Goal: Information Seeking & Learning: Check status

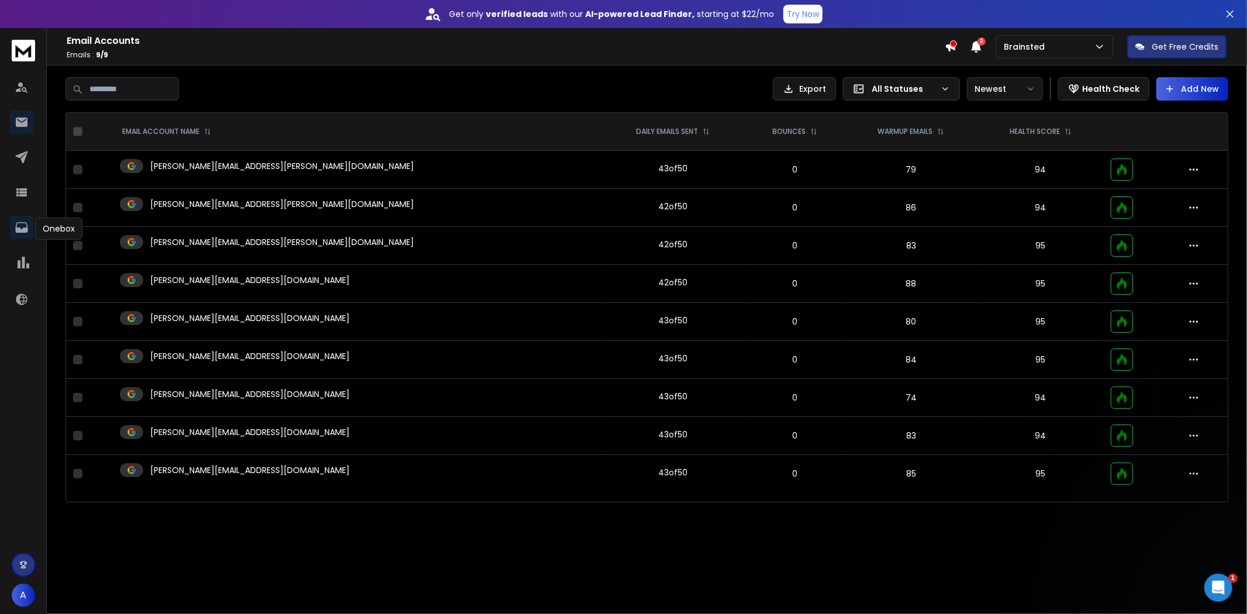
click at [26, 229] on icon at bounding box center [22, 227] width 14 height 14
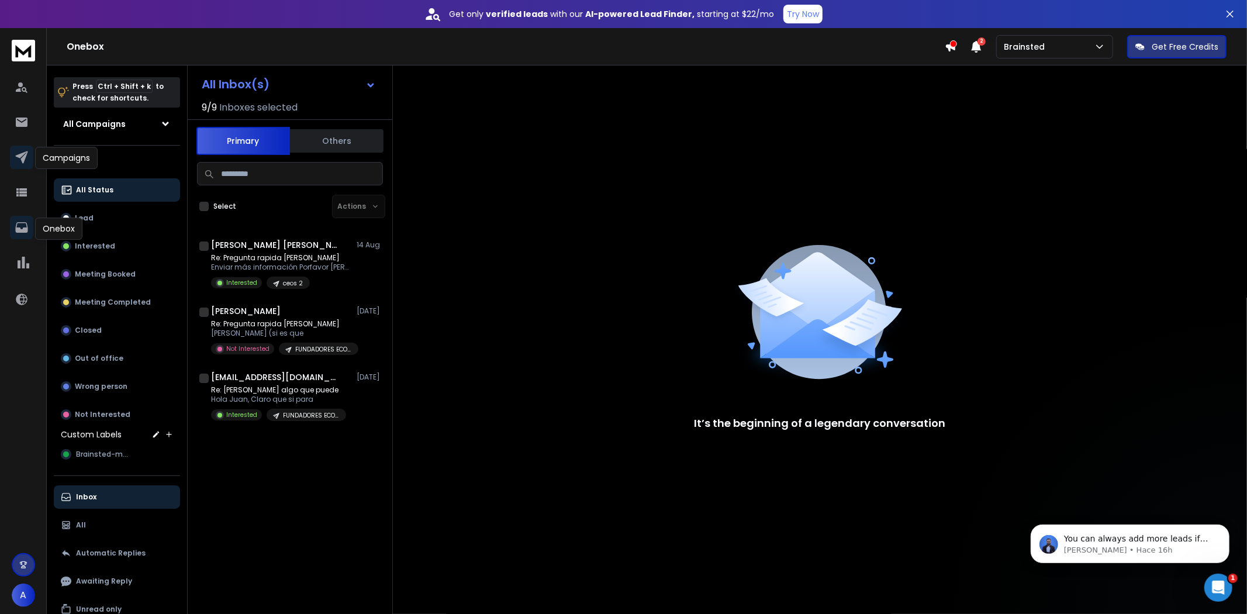
click at [10, 155] on link at bounding box center [21, 157] width 23 height 23
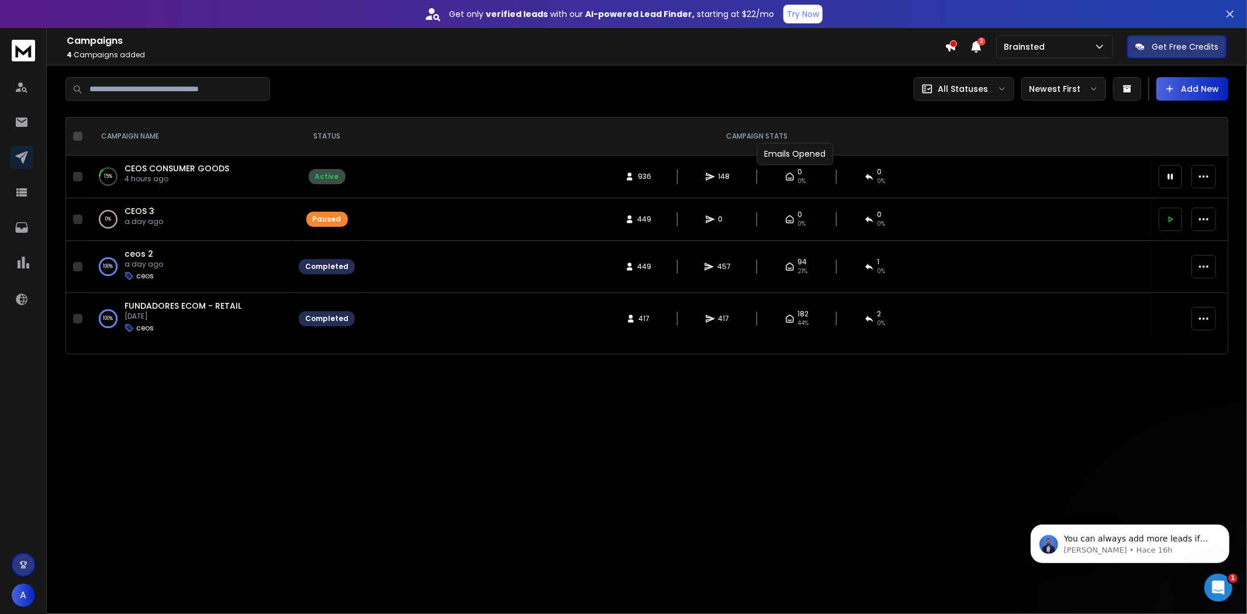
click at [790, 179] on icon at bounding box center [789, 176] width 7 height 7
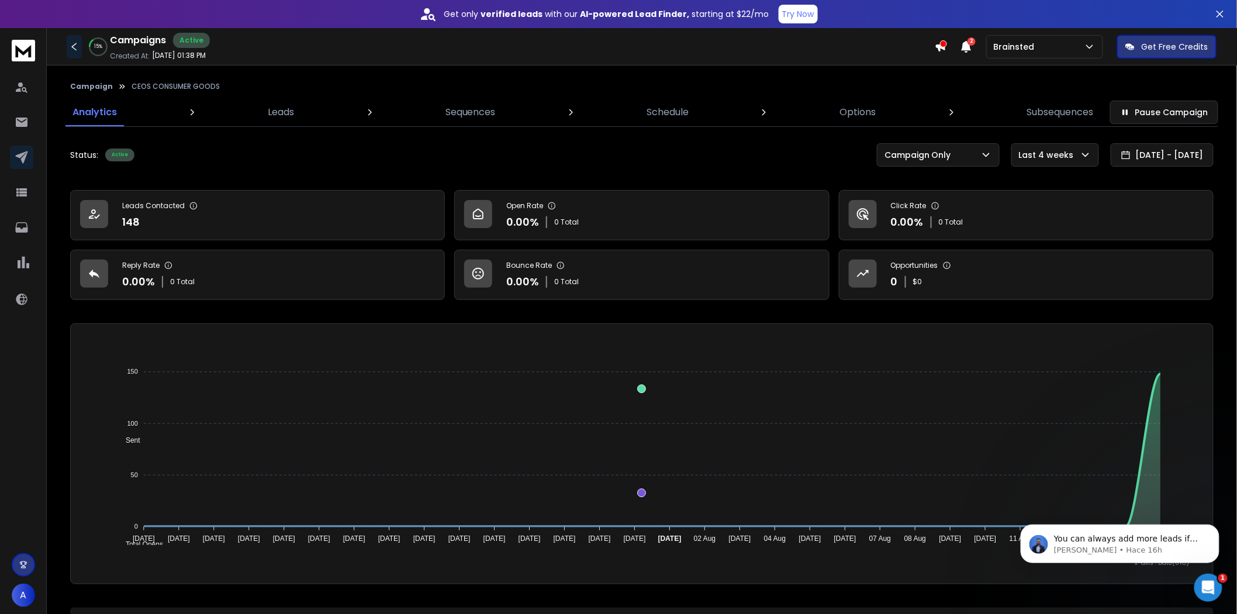
click at [75, 47] on icon at bounding box center [74, 46] width 11 height 11
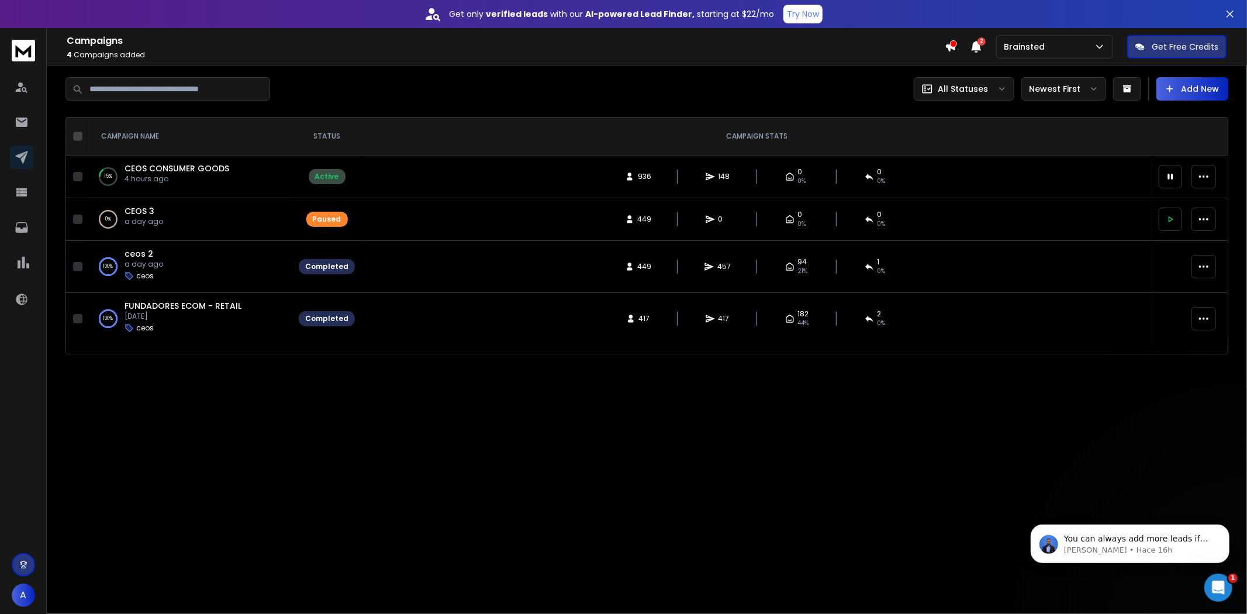
click at [1175, 177] on icon at bounding box center [1170, 176] width 11 height 11
